Goal: Check status: Check status

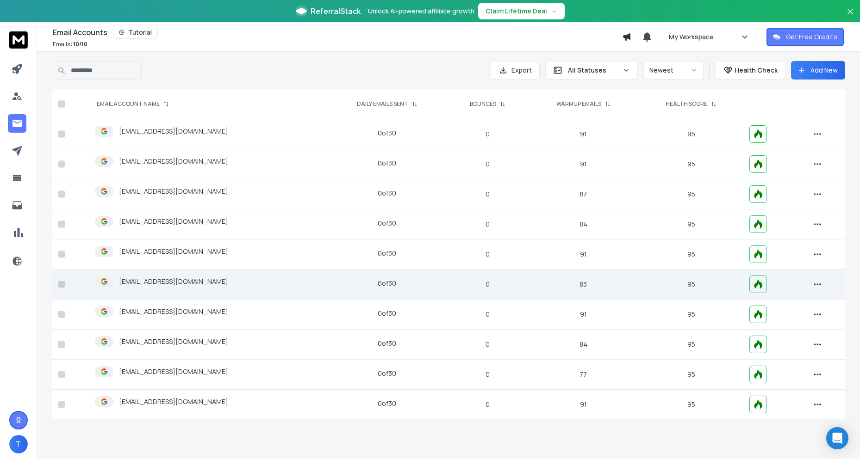
click at [608, 286] on td "83" at bounding box center [583, 285] width 111 height 30
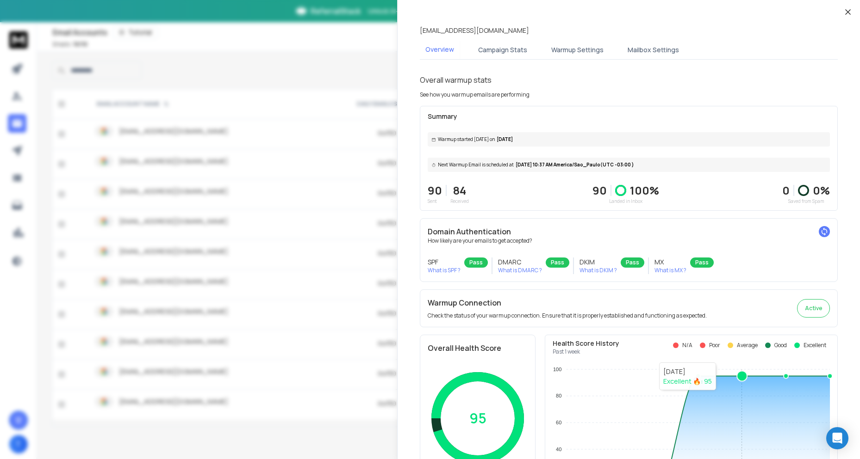
click at [843, 7] on icon "button" at bounding box center [847, 11] width 9 height 9
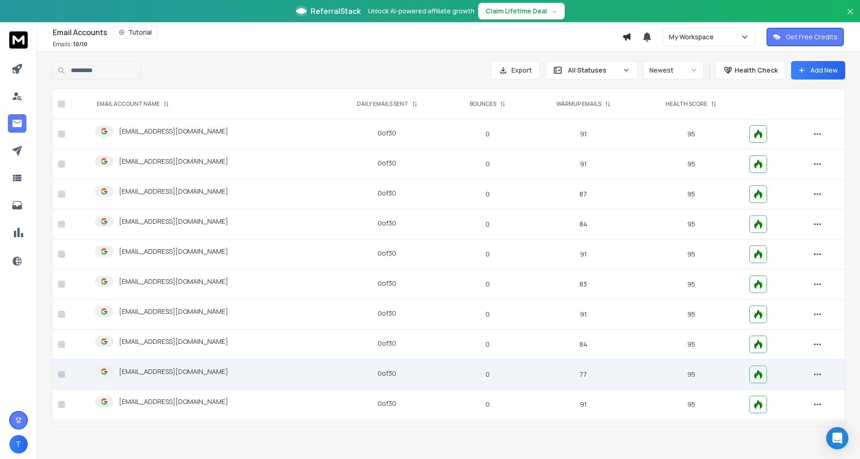
click at [582, 370] on td "77" at bounding box center [583, 375] width 111 height 30
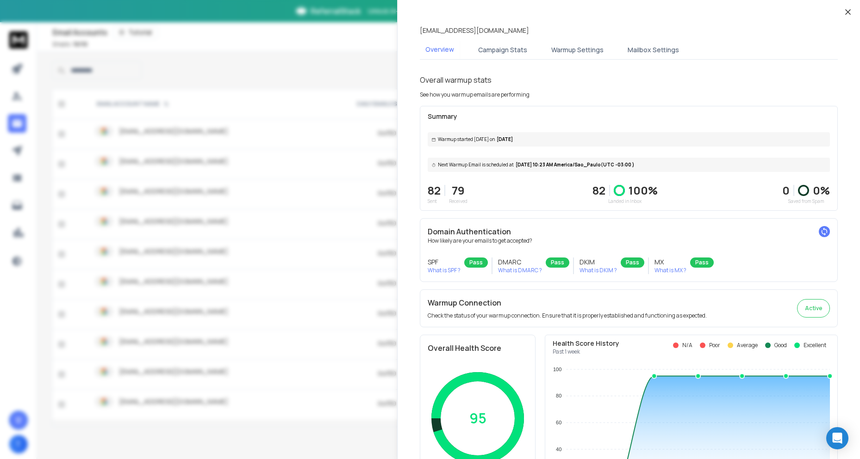
click at [845, 11] on icon "button" at bounding box center [847, 11] width 9 height 9
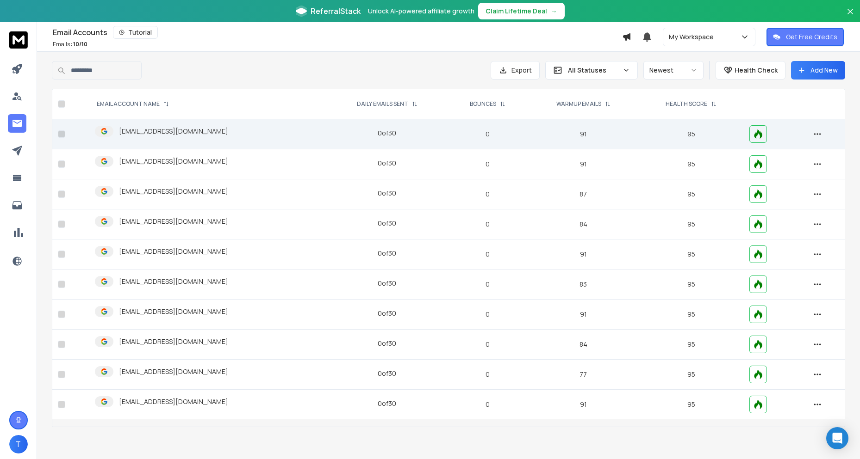
click at [591, 136] on td "91" at bounding box center [583, 134] width 111 height 30
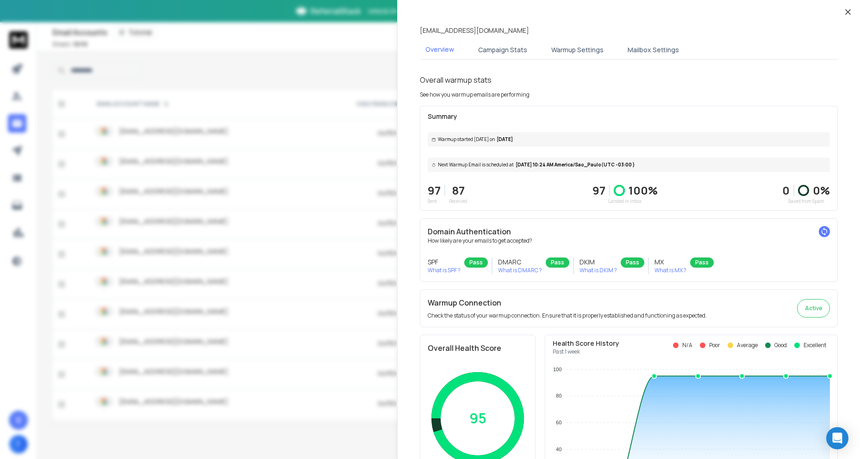
click at [840, 12] on div "Multi Select Table Sheet [EMAIL_ADDRESS][DOMAIN_NAME] Overview Campaign Stats W…" at bounding box center [628, 229] width 463 height 459
click at [843, 14] on icon "button" at bounding box center [847, 11] width 9 height 9
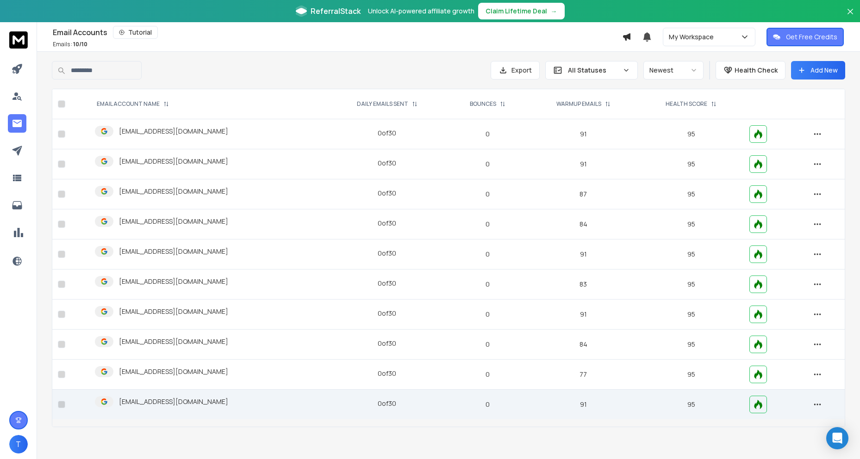
click at [595, 411] on td "91" at bounding box center [583, 405] width 111 height 30
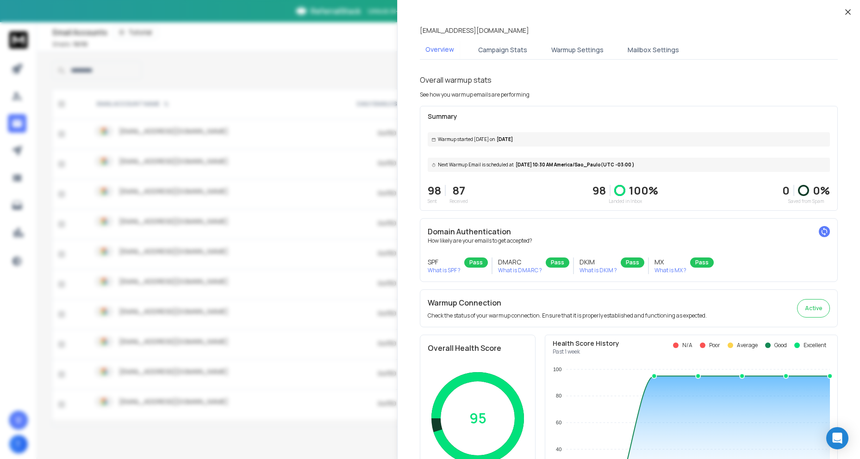
click at [847, 10] on icon "button" at bounding box center [847, 11] width 9 height 9
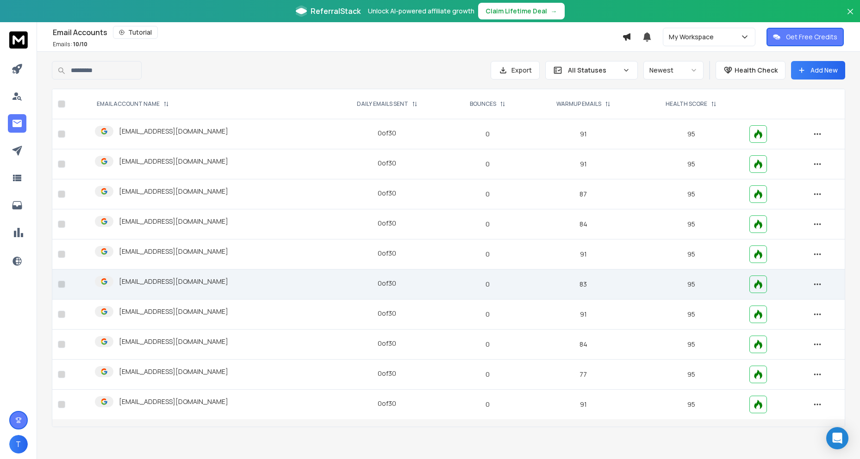
click at [569, 285] on td "83" at bounding box center [583, 285] width 111 height 30
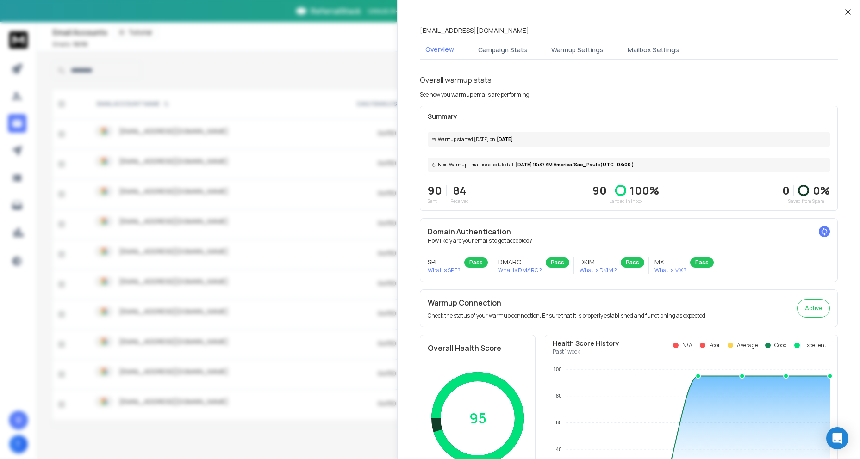
click at [843, 12] on icon "button" at bounding box center [847, 11] width 9 height 9
